Goal: Communication & Community: Answer question/provide support

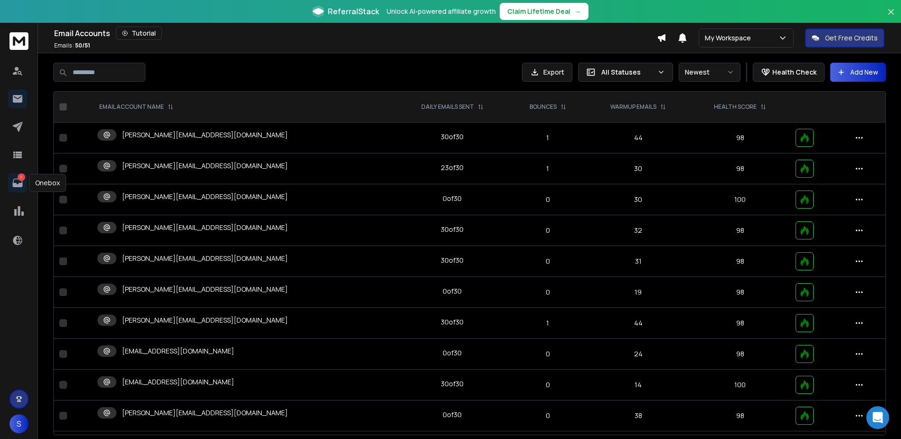
click at [12, 180] on icon at bounding box center [17, 182] width 11 height 11
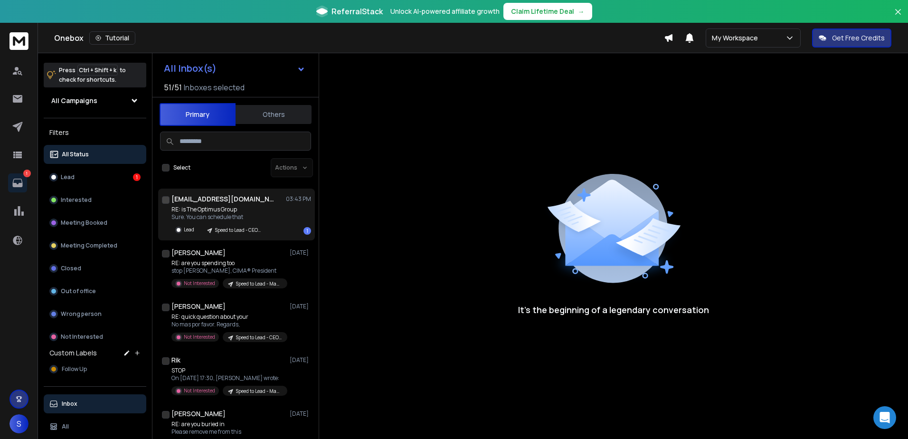
click at [255, 206] on p "RE: is The Optimus Group" at bounding box center [218, 210] width 95 height 8
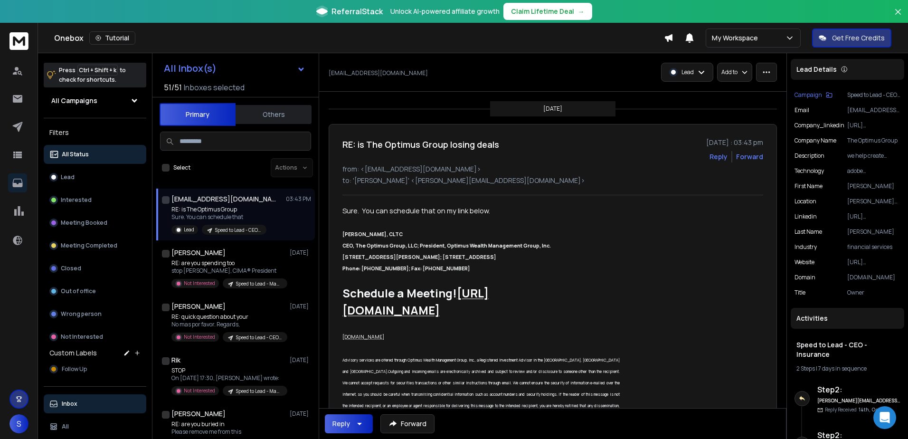
click at [489, 293] on span "[URL][DOMAIN_NAME]" at bounding box center [415, 301] width 146 height 33
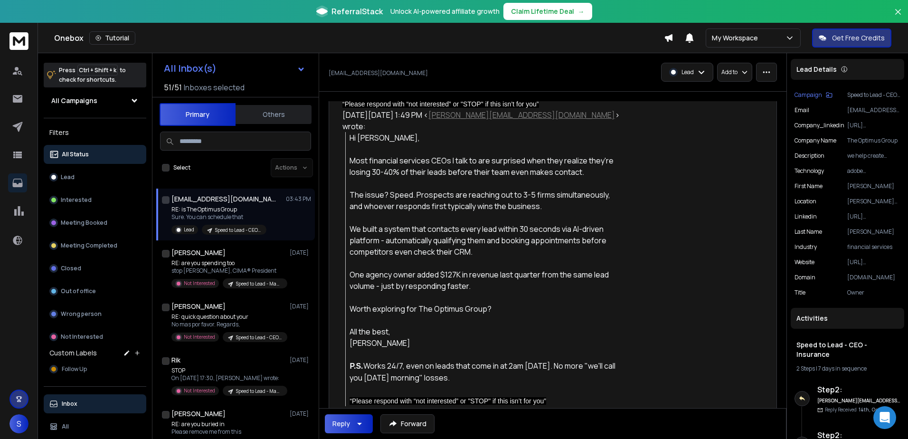
scroll to position [712, 0]
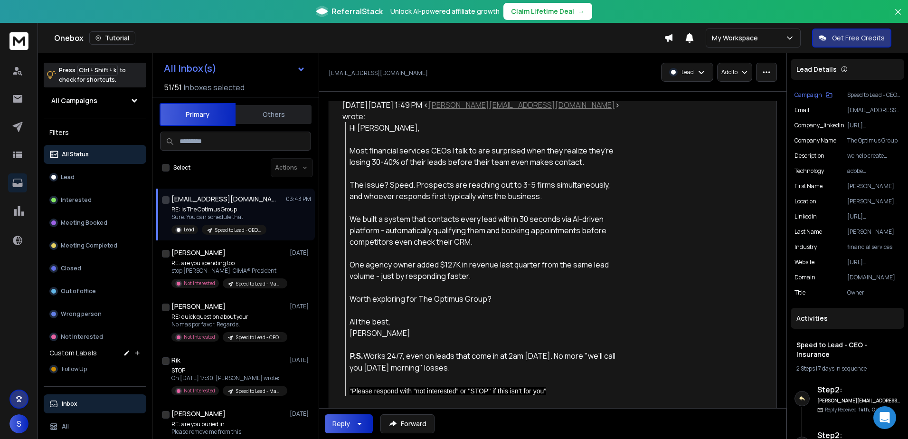
click at [360, 423] on icon "button" at bounding box center [359, 424] width 5 height 2
click at [349, 378] on p "Reply" at bounding box center [350, 380] width 18 height 9
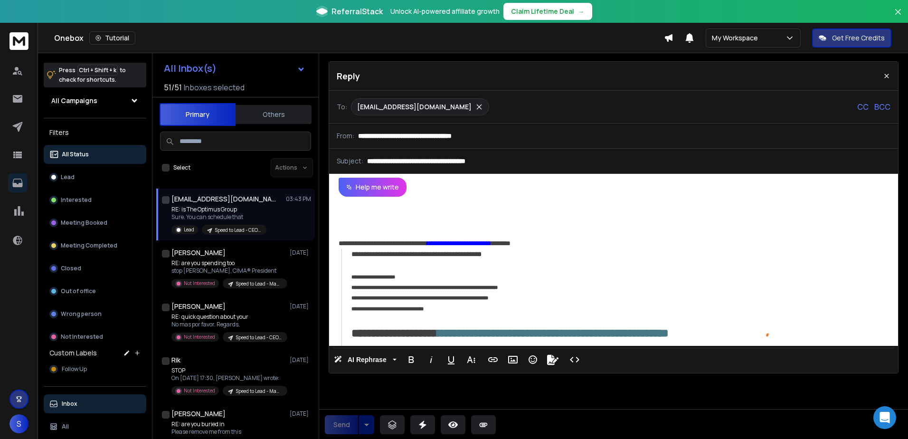
scroll to position [0, 0]
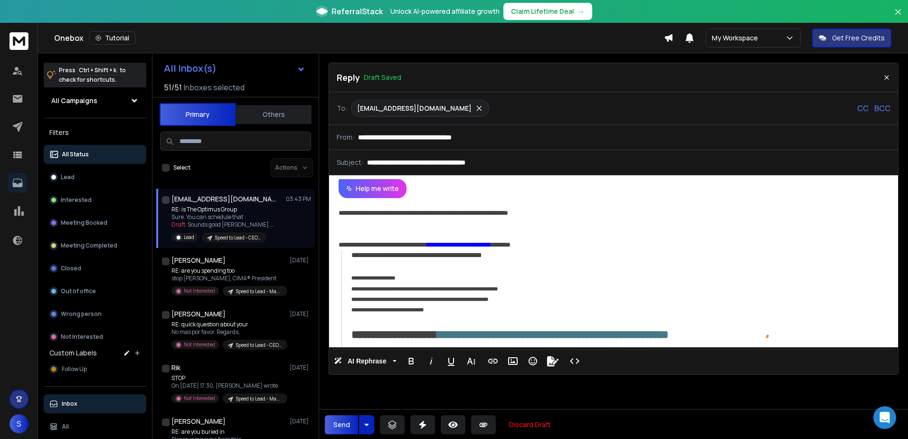
click at [559, 212] on div "**********" at bounding box center [609, 213] width 540 height 10
click at [645, 213] on div "**********" at bounding box center [609, 213] width 540 height 10
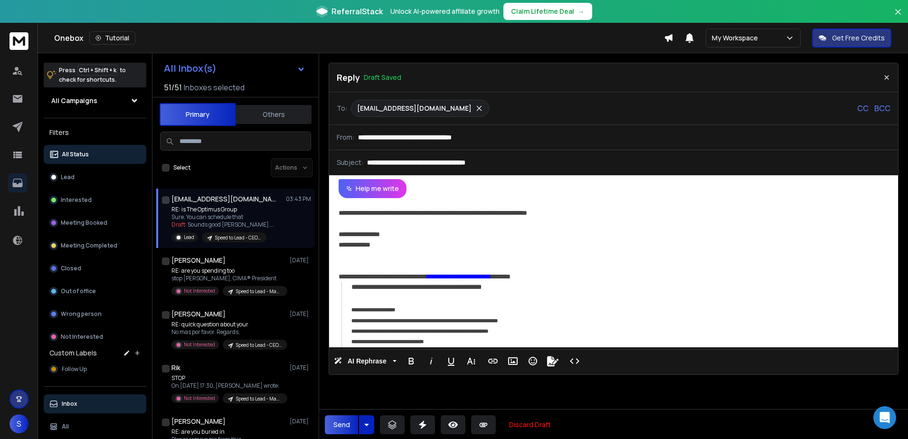
click at [343, 426] on button "Send" at bounding box center [341, 424] width 33 height 19
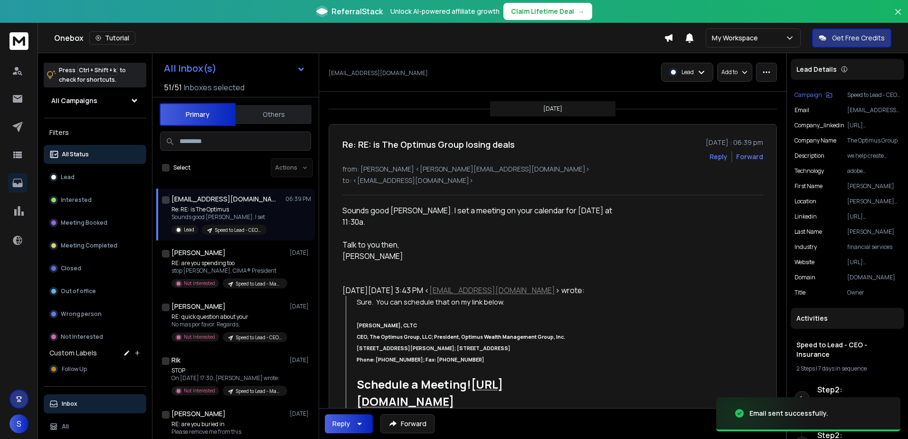
click at [701, 73] on icon at bounding box center [702, 72] width 6 height 3
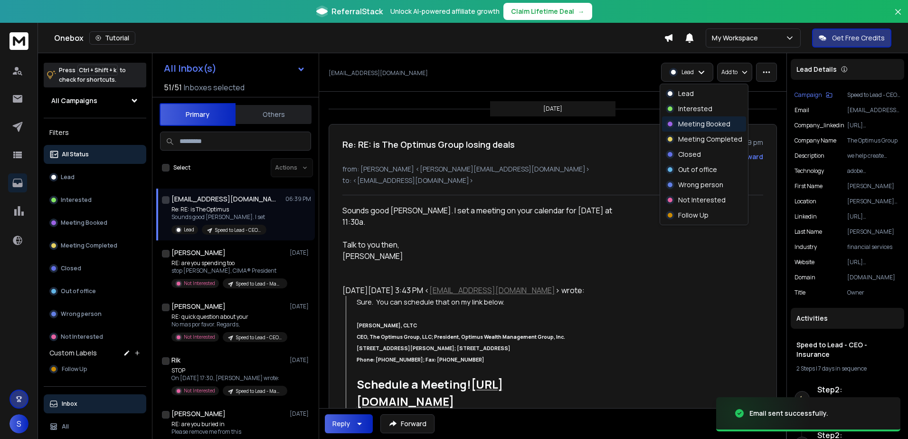
click at [690, 125] on p "Meeting Booked" at bounding box center [704, 123] width 52 height 9
